Goal: Communication & Community: Answer question/provide support

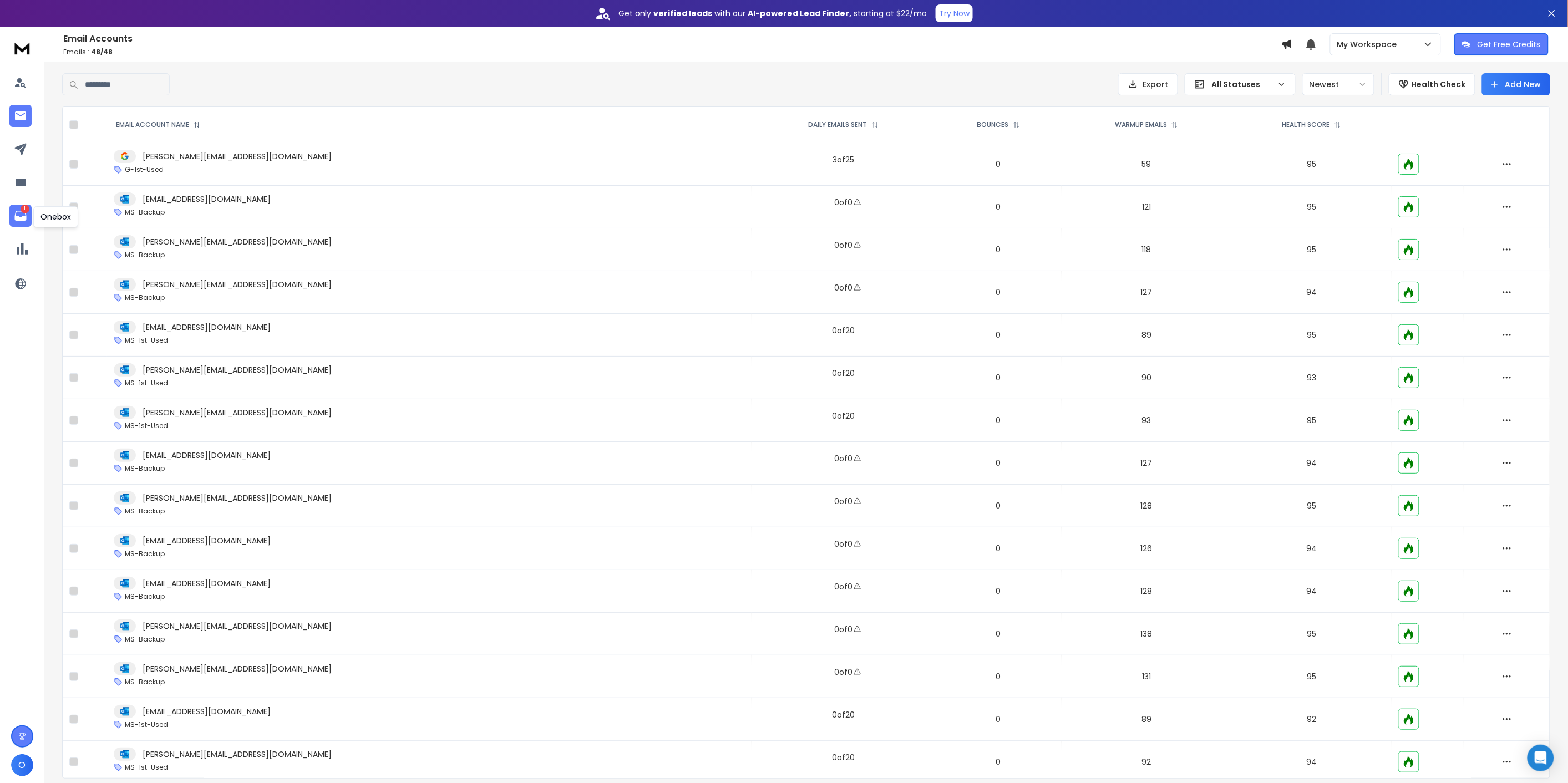
click at [20, 213] on p "1" at bounding box center [25, 209] width 9 height 9
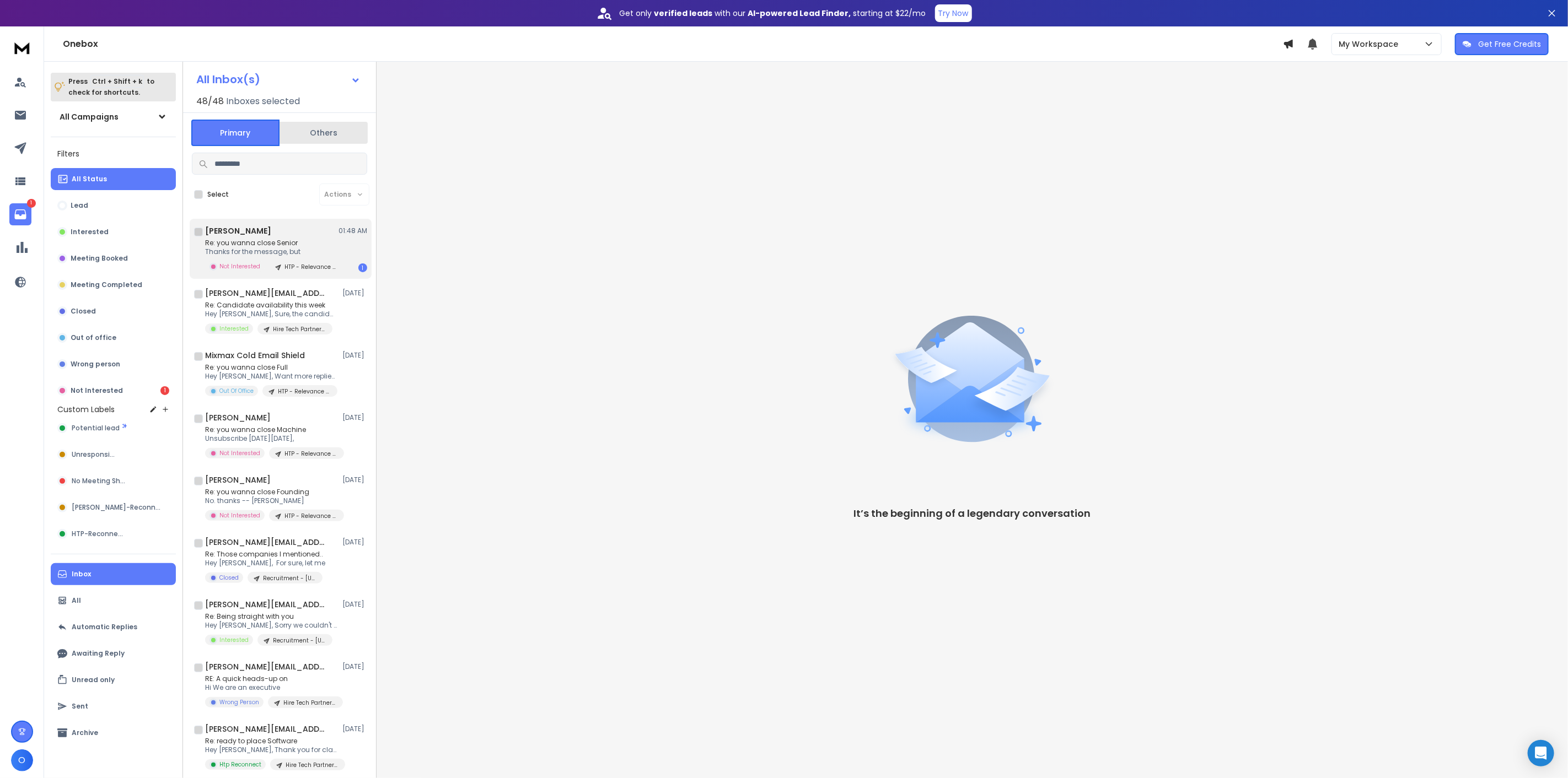
click at [235, 237] on div "[PERSON_NAME] 01:48 AM Re: you wanna close Senior Thanks for the message, but N…" at bounding box center [286, 249] width 162 height 47
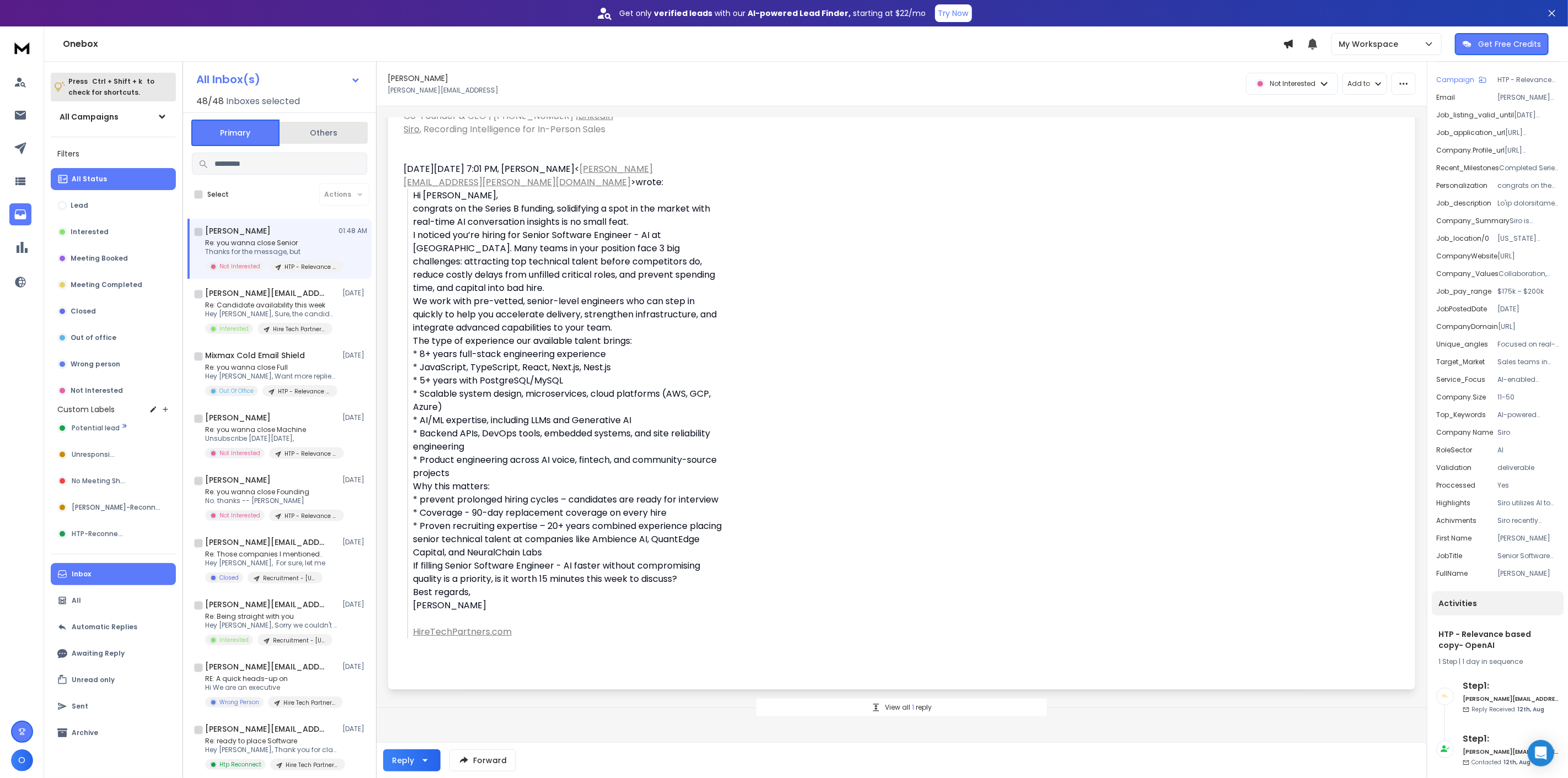
scroll to position [551, 0]
click at [450, 629] on link "HireTechPartners. com" at bounding box center [462, 632] width 99 height 13
